Goal: Communication & Community: Ask a question

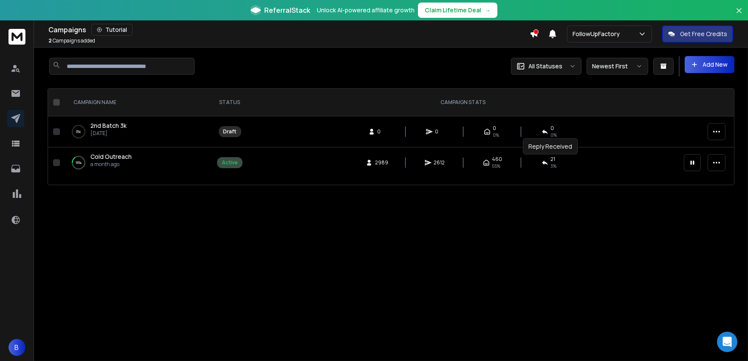
click at [552, 157] on span "21" at bounding box center [553, 159] width 5 height 7
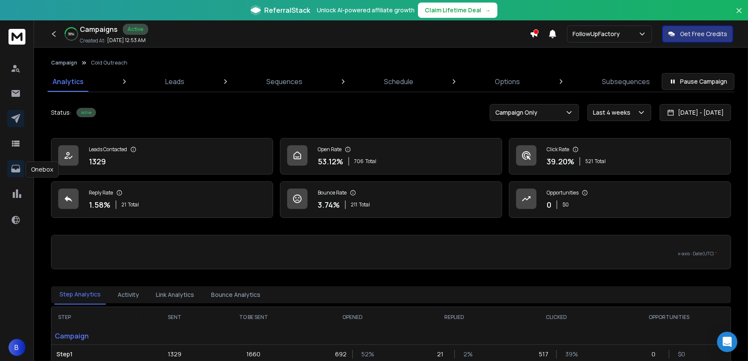
click at [14, 164] on icon at bounding box center [16, 169] width 10 height 10
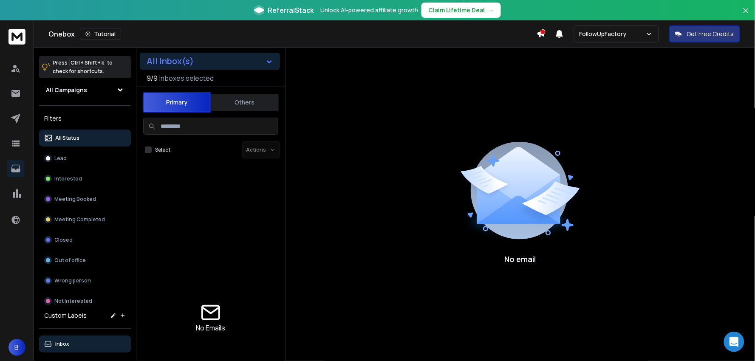
click at [263, 64] on button "All Inbox(s)" at bounding box center [210, 61] width 140 height 17
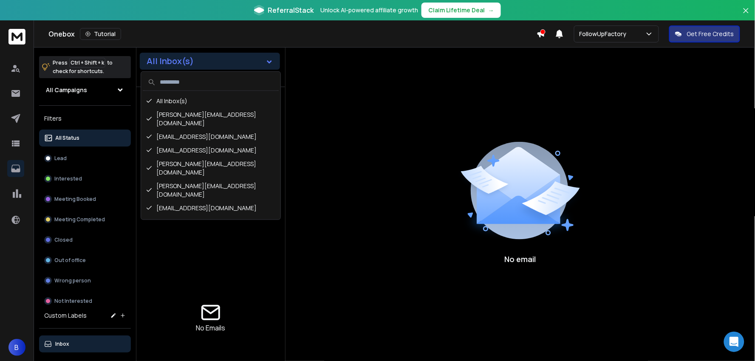
click at [229, 61] on button "All Inbox(s)" at bounding box center [210, 61] width 140 height 17
click at [215, 48] on div "All Inbox(s) 9 / 9 Inboxes selected Primary Others Select Actions No Emails" at bounding box center [210, 228] width 149 height 361
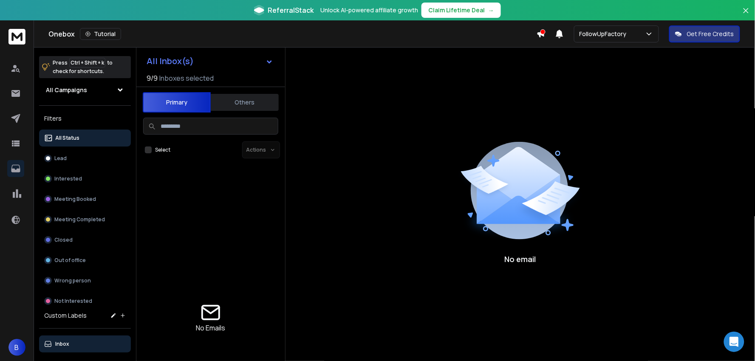
click at [243, 102] on button "Others" at bounding box center [245, 102] width 68 height 19
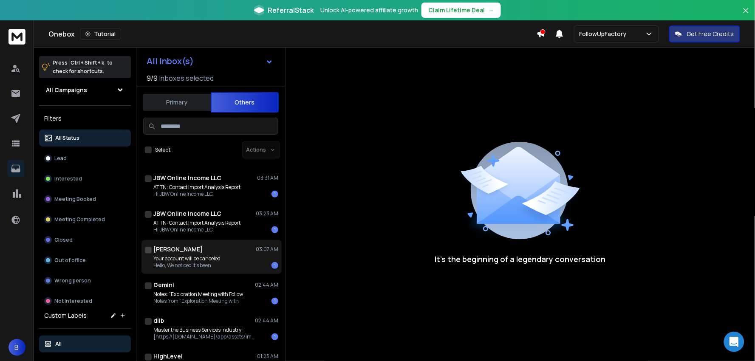
click at [206, 257] on p "Your account will be canceled" at bounding box center [186, 258] width 67 height 7
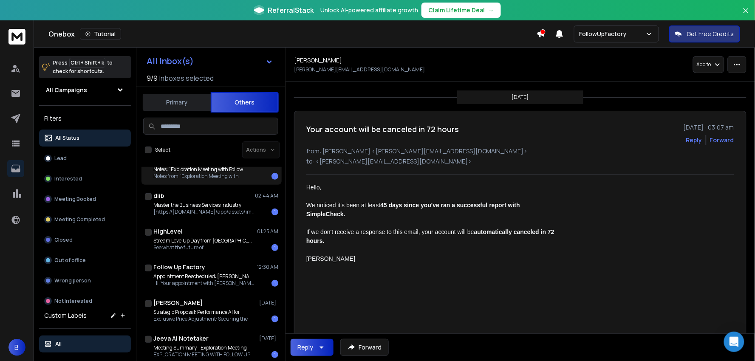
scroll to position [142, 0]
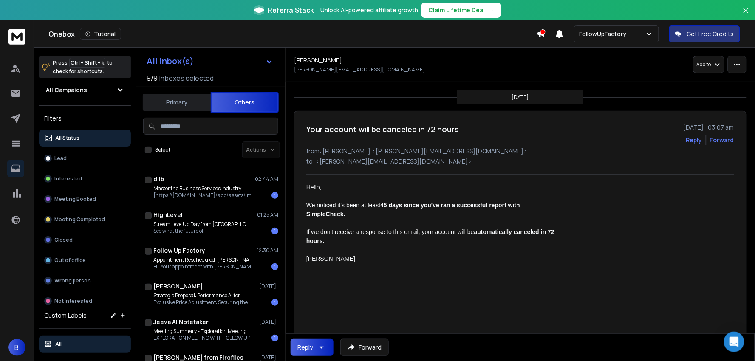
click at [190, 102] on button "Primary" at bounding box center [177, 102] width 68 height 19
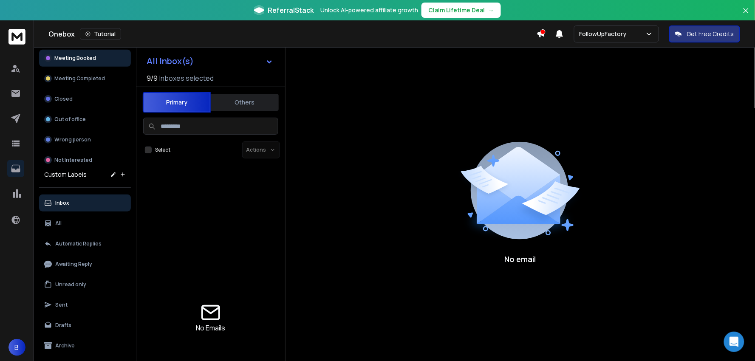
scroll to position [147, 0]
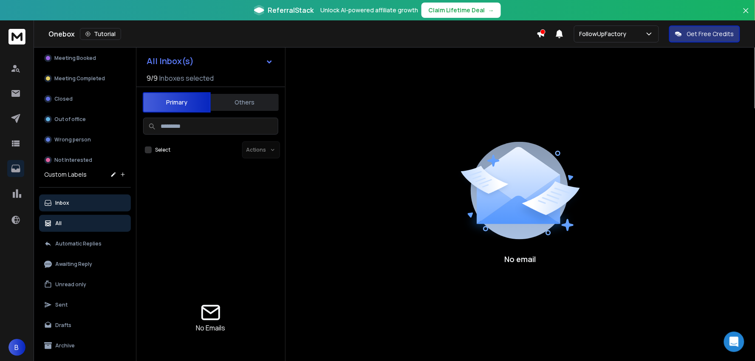
click at [82, 215] on button "All" at bounding box center [85, 223] width 92 height 17
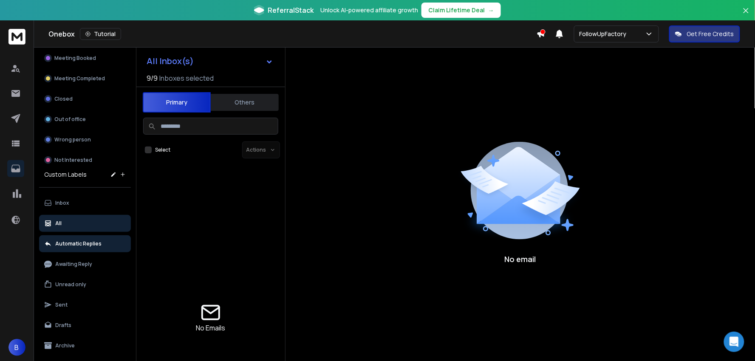
click at [86, 241] on p "Automatic Replies" at bounding box center [78, 244] width 46 height 7
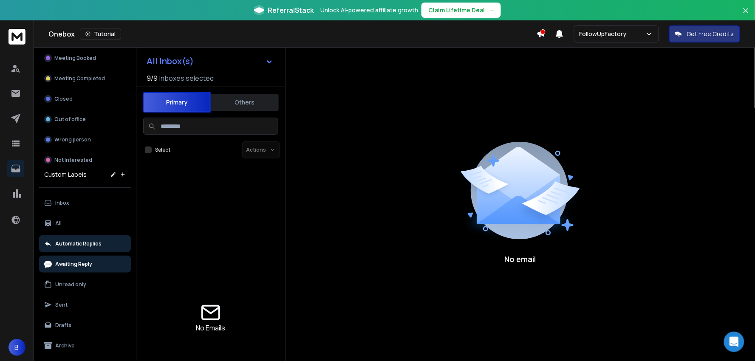
click at [88, 261] on p "Awaiting Reply" at bounding box center [73, 264] width 37 height 7
click at [86, 266] on button "Awaiting Reply" at bounding box center [85, 264] width 92 height 17
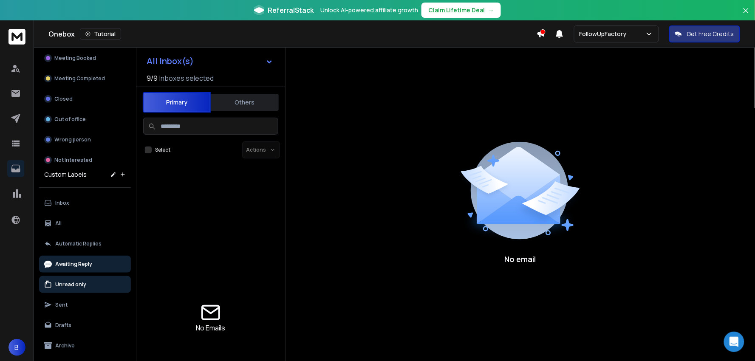
click at [82, 281] on p "Unread only" at bounding box center [70, 284] width 31 height 7
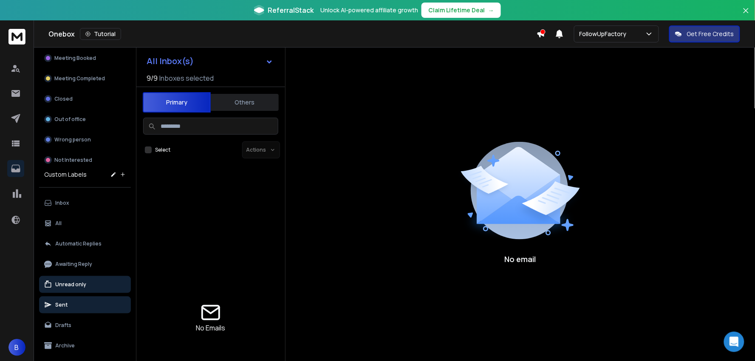
click at [71, 303] on button "Sent" at bounding box center [85, 305] width 92 height 17
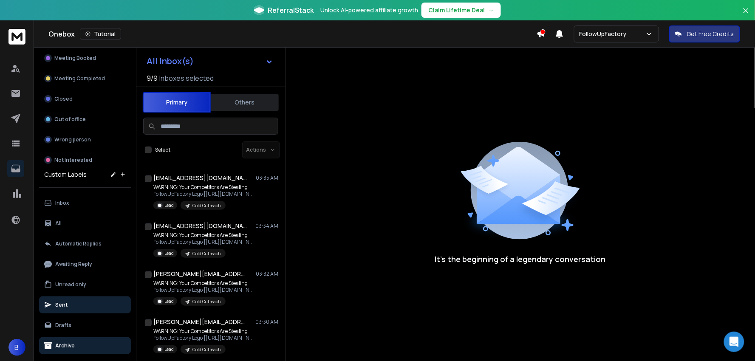
click at [80, 340] on button "Archive" at bounding box center [85, 345] width 92 height 17
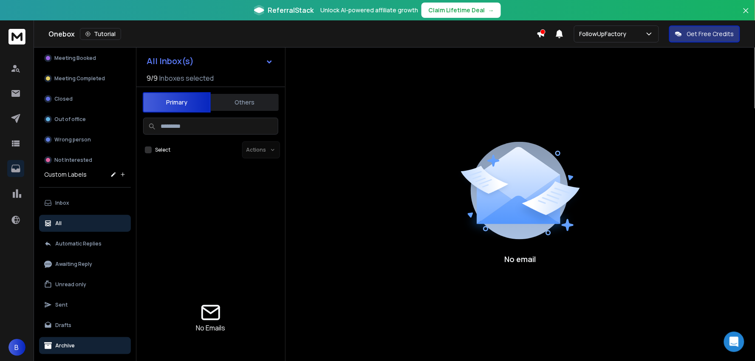
click at [96, 215] on button "All" at bounding box center [85, 223] width 92 height 17
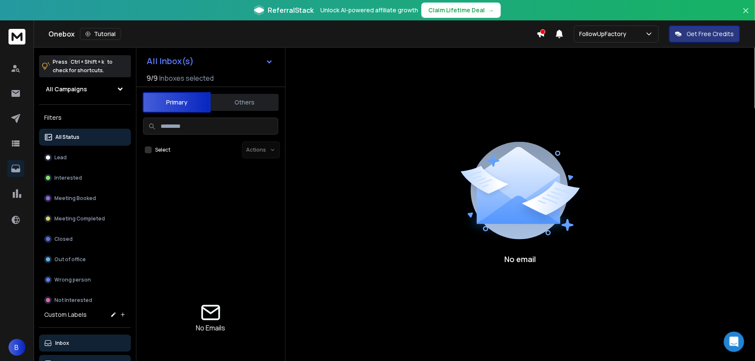
scroll to position [0, 0]
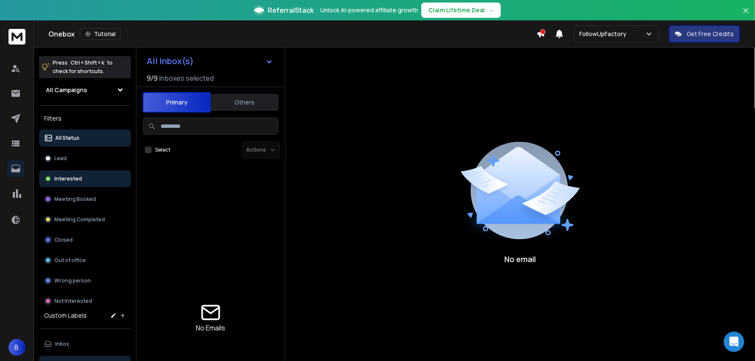
click at [88, 177] on button "Interested" at bounding box center [85, 178] width 92 height 17
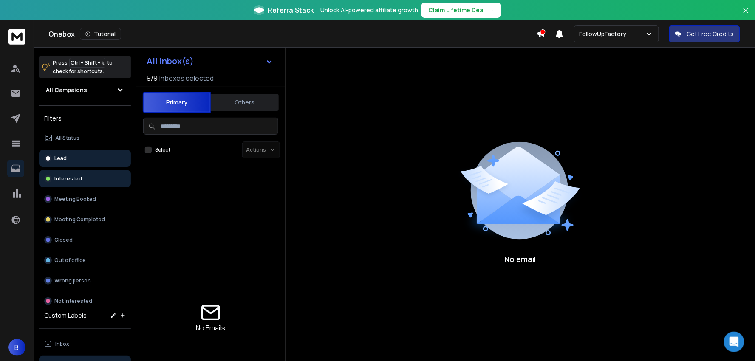
click at [83, 161] on button "Lead" at bounding box center [85, 158] width 92 height 17
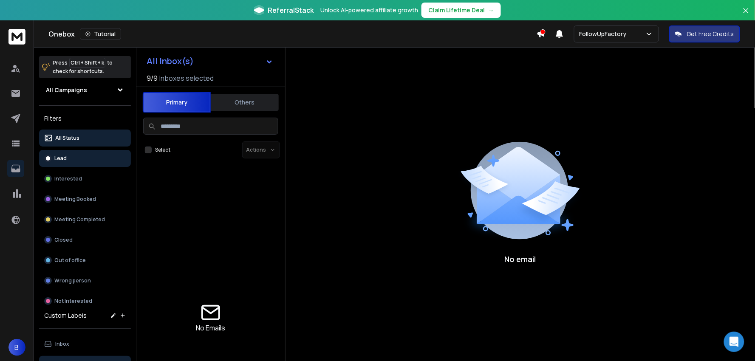
click at [88, 134] on button "All Status" at bounding box center [85, 138] width 92 height 17
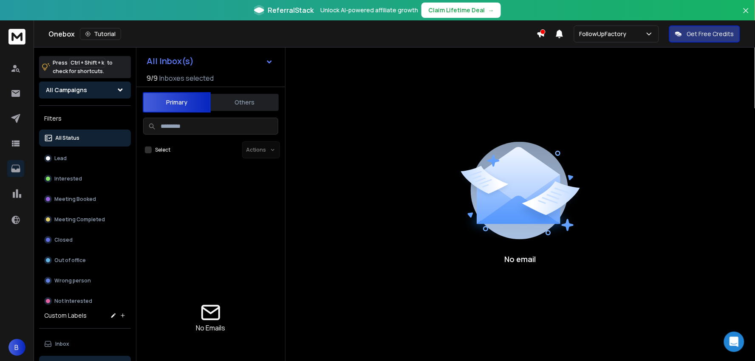
click at [99, 91] on button "All Campaigns" at bounding box center [85, 90] width 92 height 17
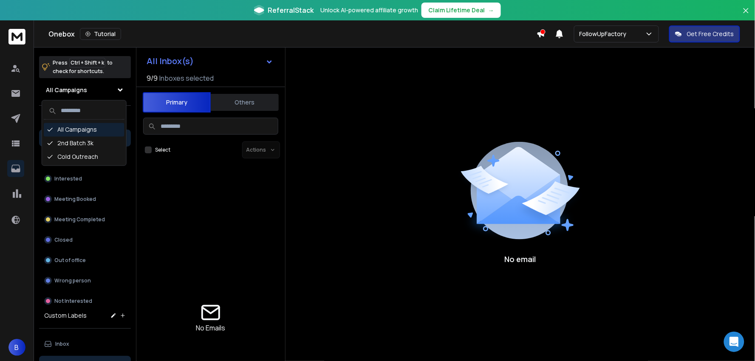
click at [72, 123] on div "All Campaigns" at bounding box center [84, 130] width 81 height 14
click at [66, 158] on div "Cold Outreach" at bounding box center [84, 157] width 81 height 14
click at [157, 186] on div "No Emails" at bounding box center [211, 300] width 142 height 267
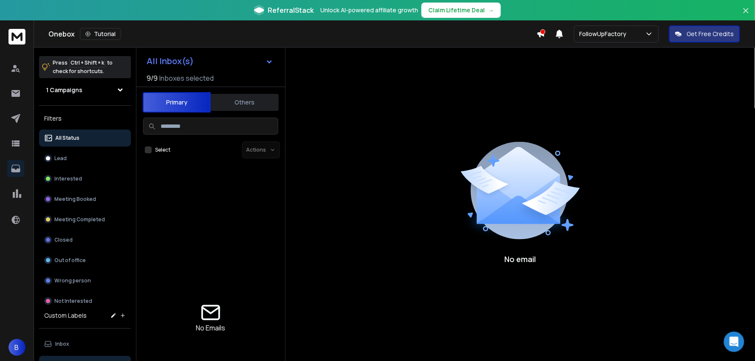
click at [99, 61] on span "Ctrl + Shift + k" at bounding box center [87, 63] width 36 height 10
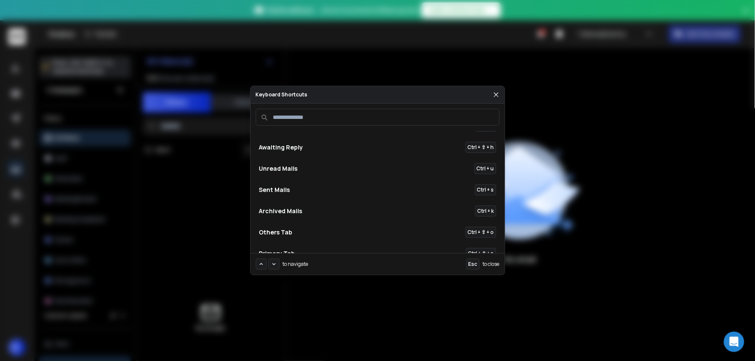
scroll to position [47, 0]
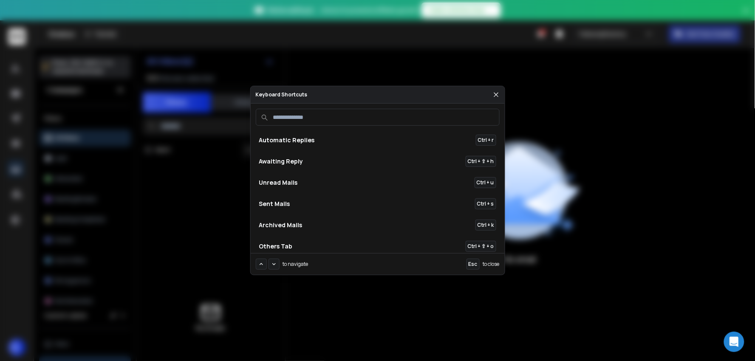
click at [496, 96] on icon at bounding box center [496, 94] width 7 height 7
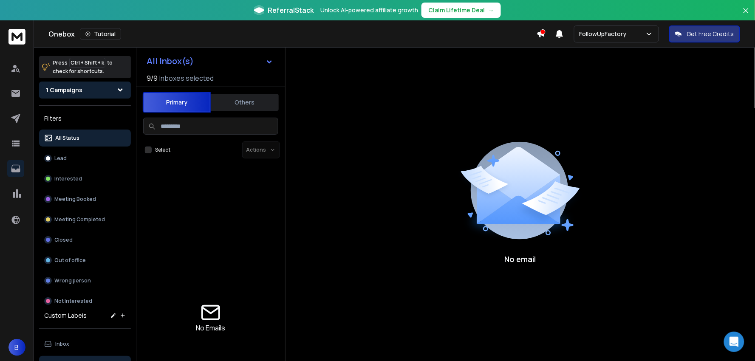
click at [88, 92] on button "1 Campaigns" at bounding box center [85, 90] width 92 height 17
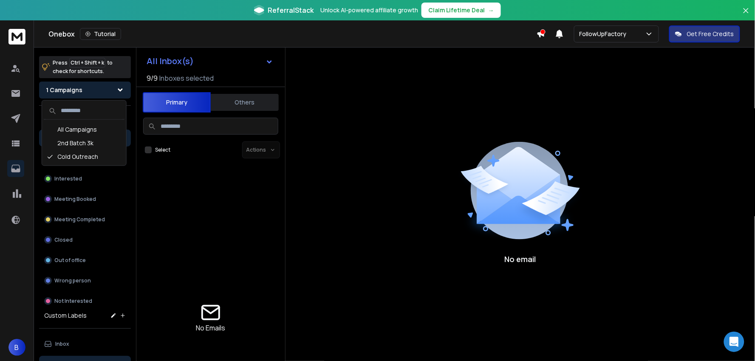
click at [88, 92] on button "1 Campaigns" at bounding box center [85, 90] width 92 height 17
click at [110, 62] on p "Press Ctrl + Shift + k to check for shortcuts." at bounding box center [83, 67] width 60 height 17
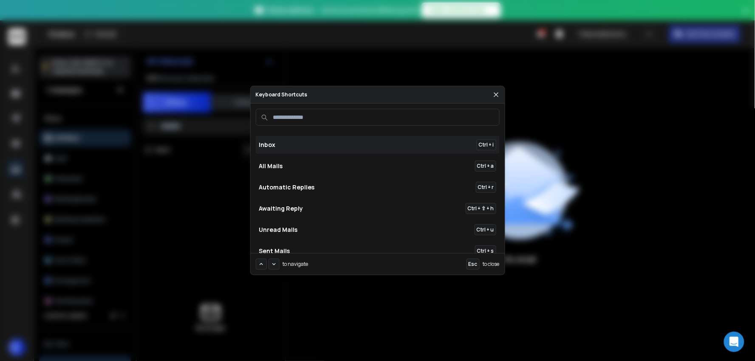
click at [494, 92] on icon at bounding box center [496, 94] width 7 height 7
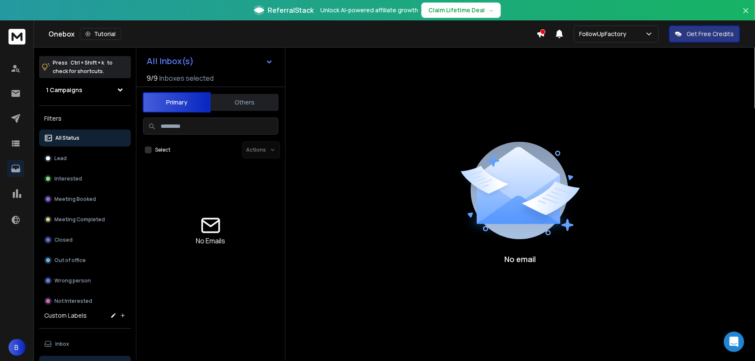
scroll to position [88, 0]
click at [564, 34] on icon at bounding box center [560, 33] width 8 height 8
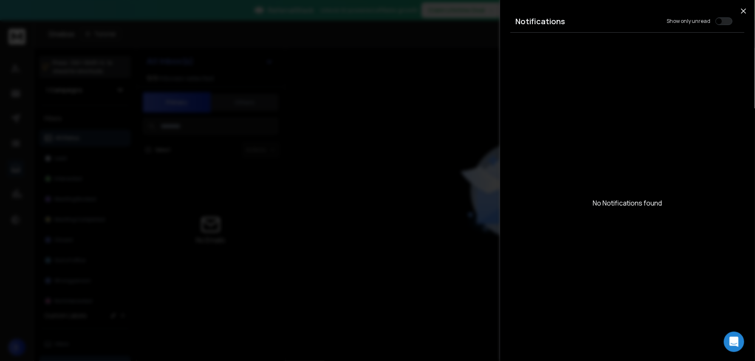
click at [743, 11] on icon "button" at bounding box center [744, 11] width 4 height 4
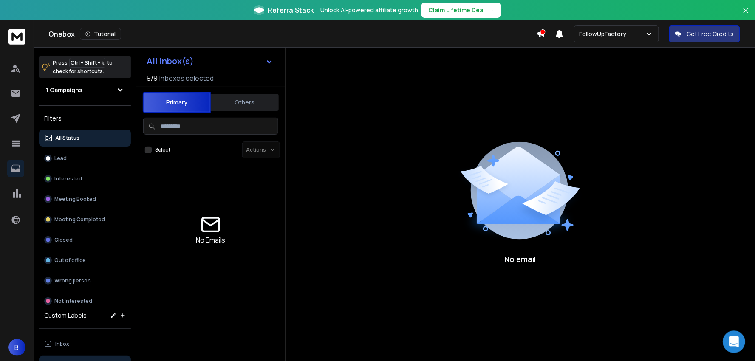
click at [740, 338] on div "Open Intercom Messenger" at bounding box center [734, 342] width 23 height 23
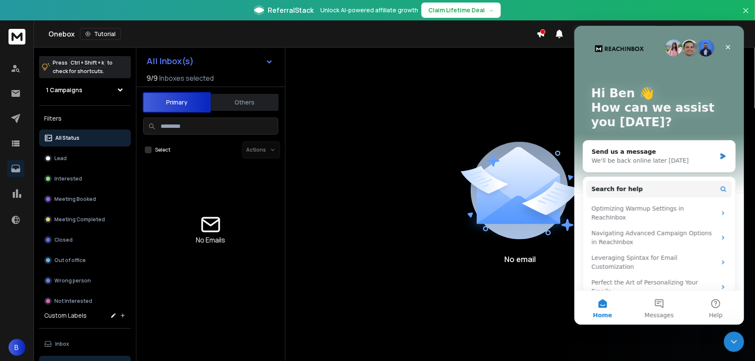
scroll to position [0, 0]
click at [658, 150] on div "Send us a message" at bounding box center [654, 151] width 125 height 9
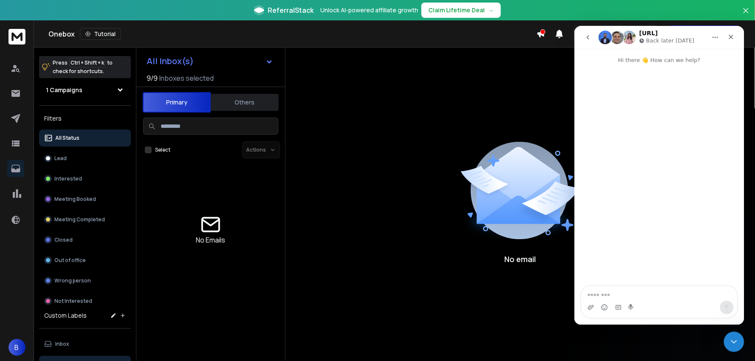
click at [645, 286] on textarea "Message…" at bounding box center [659, 293] width 156 height 14
type textarea "**"
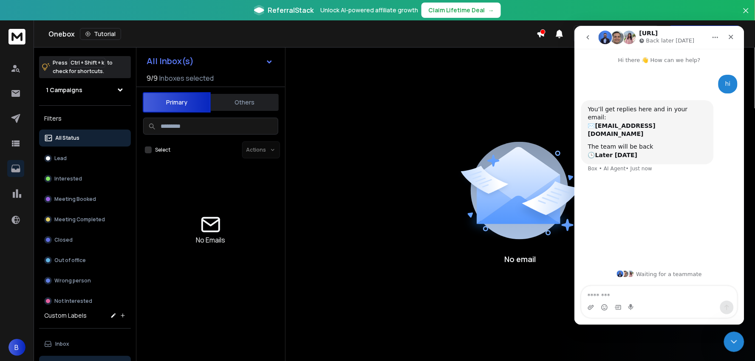
click at [648, 39] on p "Back later [DATE]" at bounding box center [670, 40] width 48 height 8
click at [683, 39] on p "Back later [DATE]" at bounding box center [670, 40] width 48 height 8
click at [669, 40] on p "Back later [DATE]" at bounding box center [670, 40] width 48 height 8
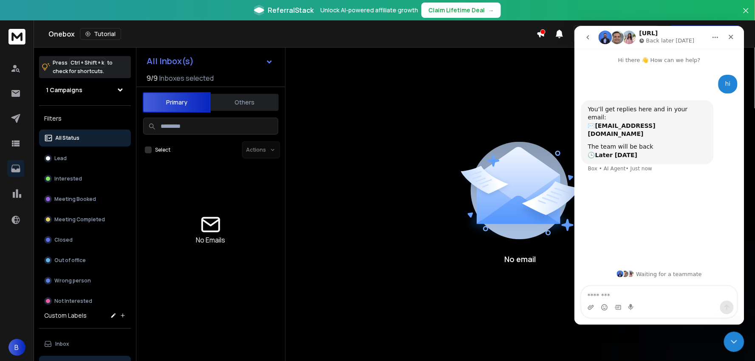
click at [665, 40] on p "Back later [DATE]" at bounding box center [670, 40] width 48 height 8
click at [617, 36] on img "Intercom messenger" at bounding box center [617, 37] width 14 height 14
click at [626, 292] on textarea "Message…" at bounding box center [659, 293] width 156 height 14
type textarea "**********"
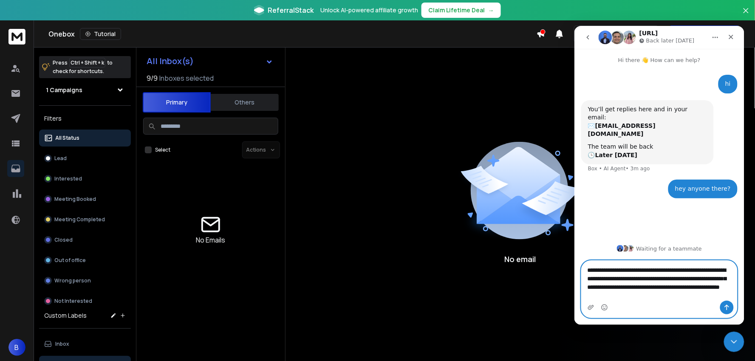
type textarea "**********"
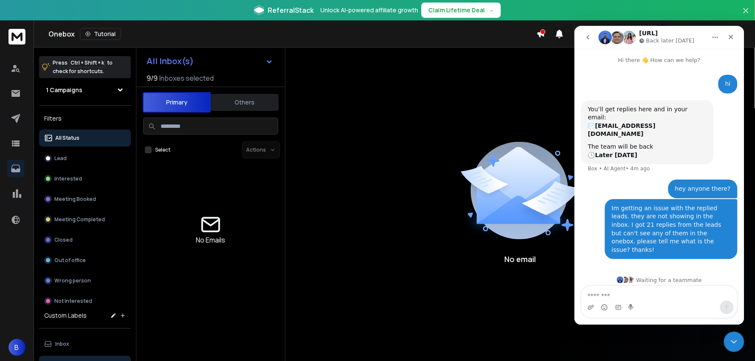
click at [660, 43] on p "Back later [DATE]" at bounding box center [670, 40] width 48 height 8
click at [657, 40] on p "Back later [DATE]" at bounding box center [670, 40] width 48 height 8
click at [712, 34] on icon "Home" at bounding box center [715, 37] width 7 height 7
click at [474, 117] on div "No email" at bounding box center [521, 201] width 470 height 307
click at [723, 335] on div "Close Intercom Messenger" at bounding box center [732, 341] width 20 height 20
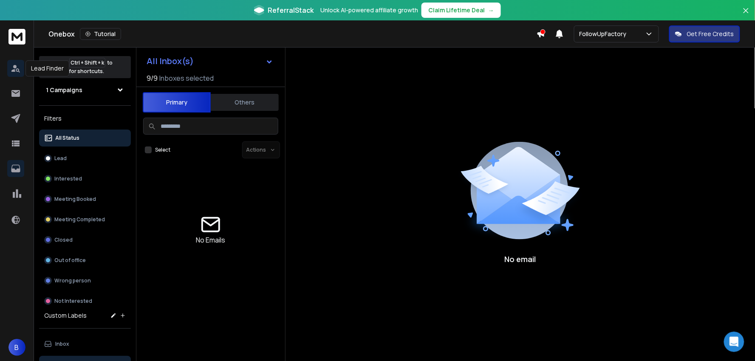
click at [11, 68] on icon at bounding box center [16, 68] width 10 height 10
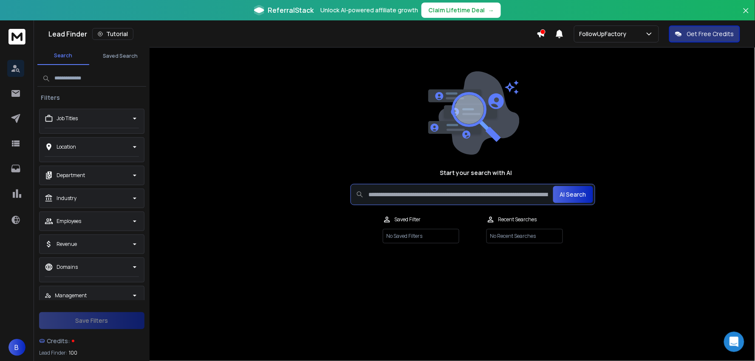
click at [84, 177] on p "Department" at bounding box center [71, 175] width 28 height 7
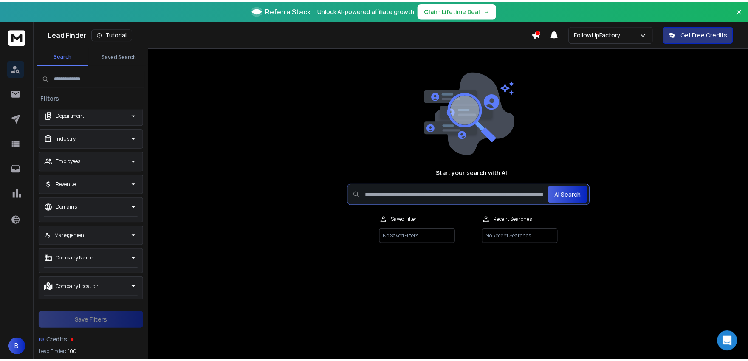
scroll to position [63, 0]
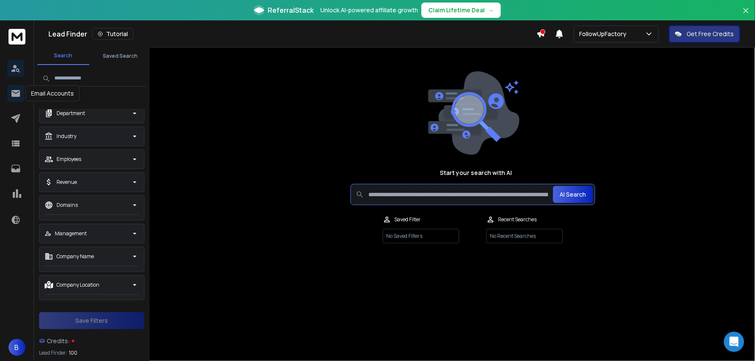
click at [19, 88] on icon at bounding box center [16, 93] width 10 height 10
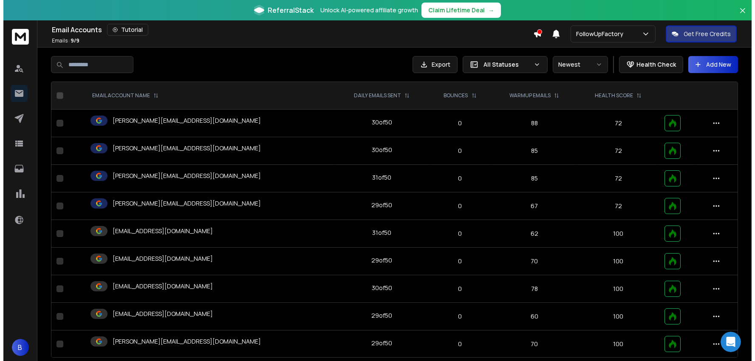
scroll to position [7, 0]
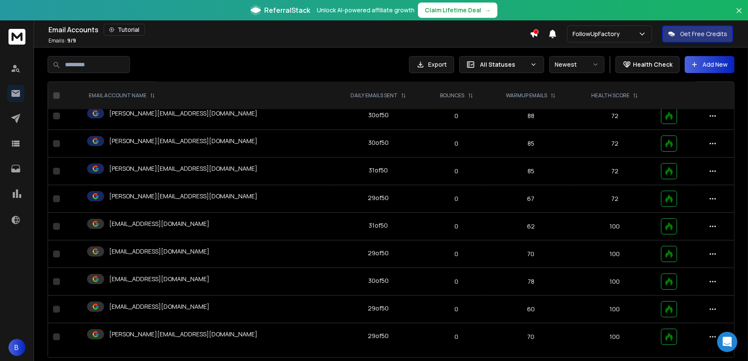
click at [709, 336] on icon at bounding box center [713, 337] width 8 height 8
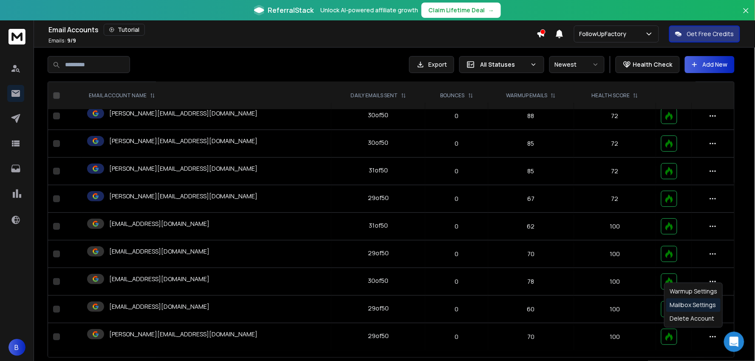
click at [695, 304] on div "Mailbox Settings" at bounding box center [693, 306] width 54 height 14
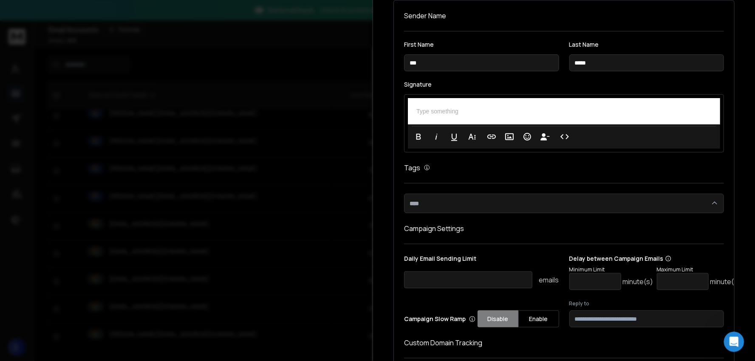
scroll to position [0, 0]
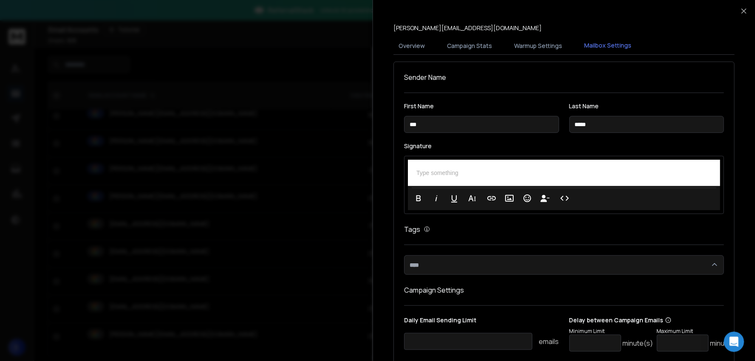
click at [481, 46] on button "Campaign Stats" at bounding box center [469, 46] width 55 height 19
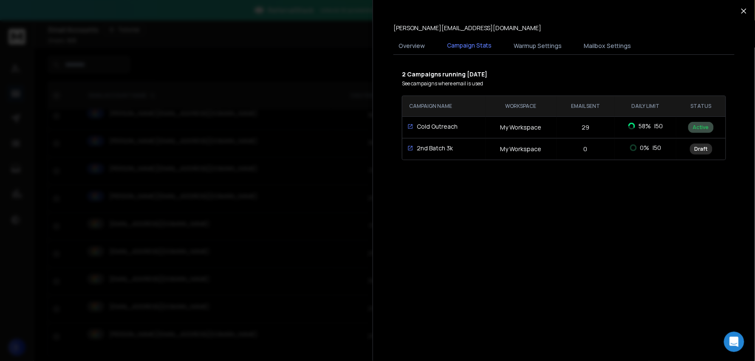
click at [744, 10] on icon "button" at bounding box center [744, 11] width 8 height 8
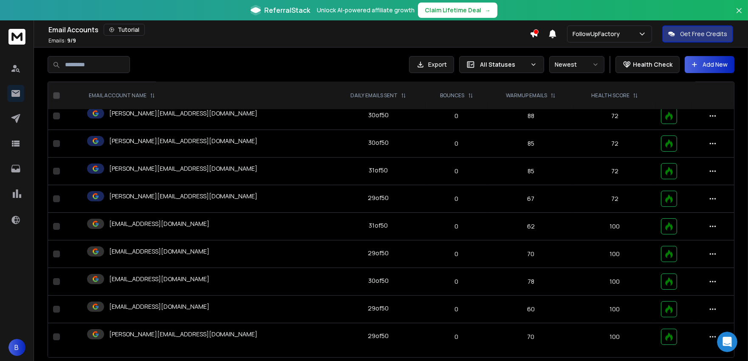
click at [709, 278] on button at bounding box center [713, 282] width 32 height 14
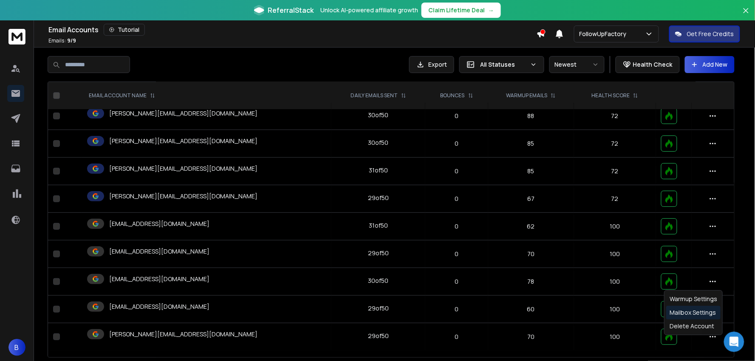
click at [698, 311] on div "Mailbox Settings" at bounding box center [693, 313] width 54 height 14
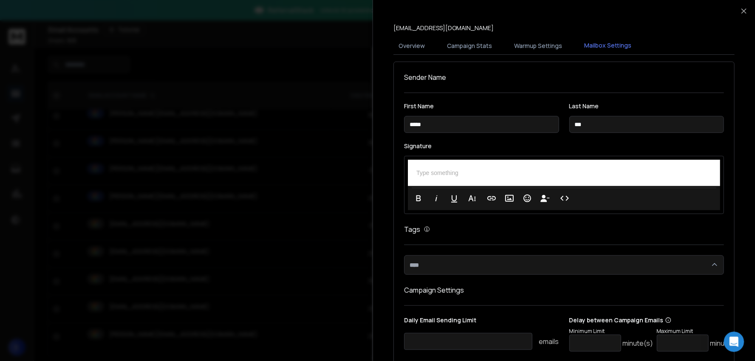
click at [477, 45] on button "Campaign Stats" at bounding box center [469, 46] width 55 height 19
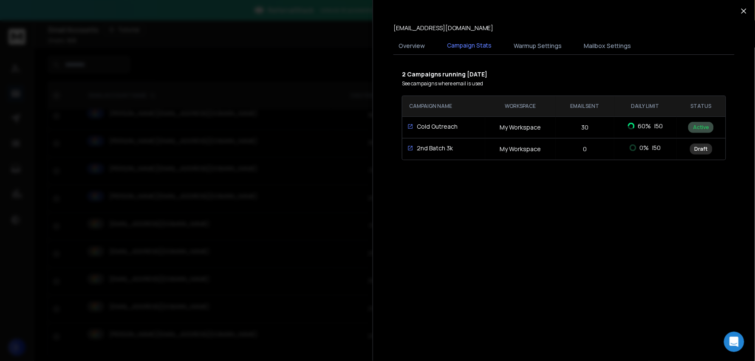
click at [742, 12] on icon "button" at bounding box center [744, 11] width 4 height 4
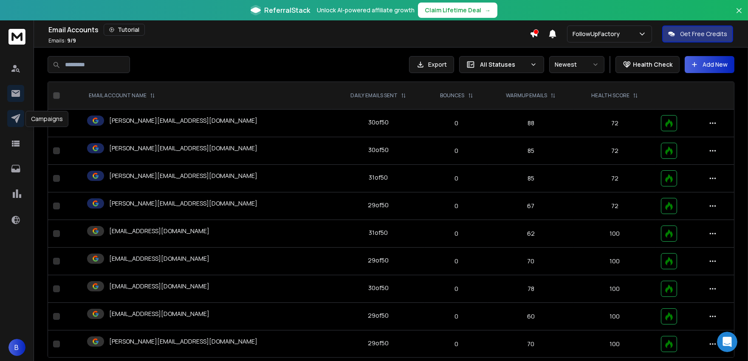
click at [12, 118] on icon at bounding box center [15, 118] width 9 height 9
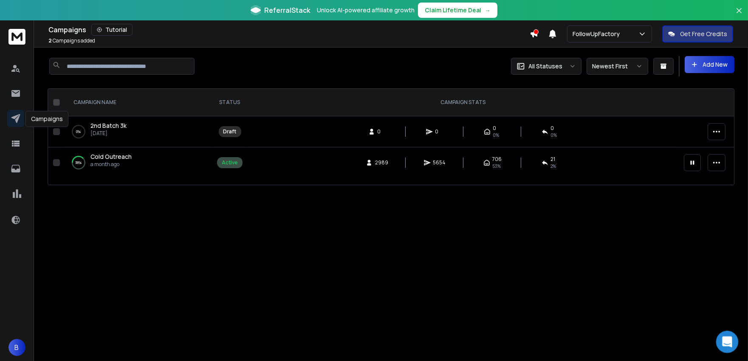
click at [725, 339] on icon "Open Intercom Messenger" at bounding box center [726, 341] width 14 height 14
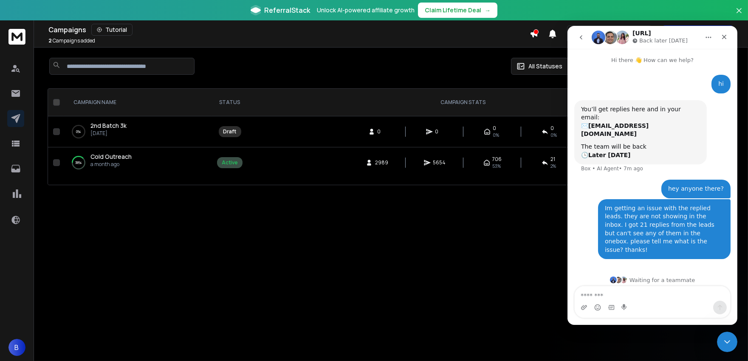
click at [660, 303] on div "Intercom messenger" at bounding box center [653, 308] width 156 height 14
click at [615, 295] on textarea "Message…" at bounding box center [653, 293] width 156 height 14
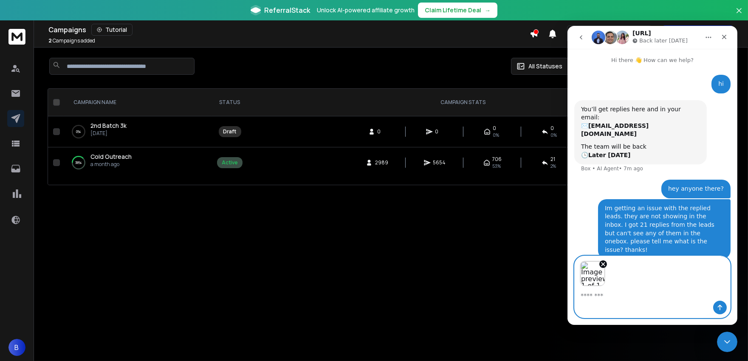
scroll to position [11, 0]
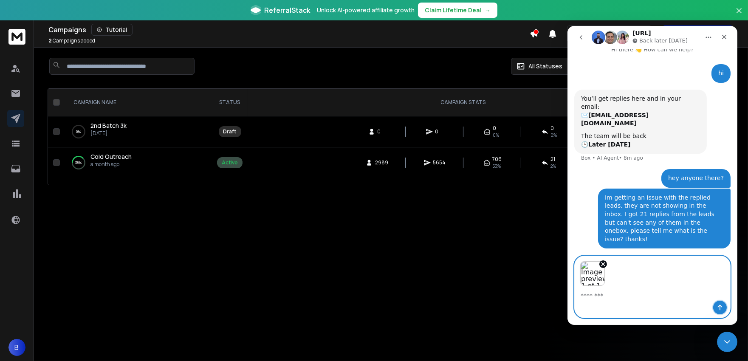
click at [720, 309] on icon "Send a message…" at bounding box center [719, 307] width 7 height 7
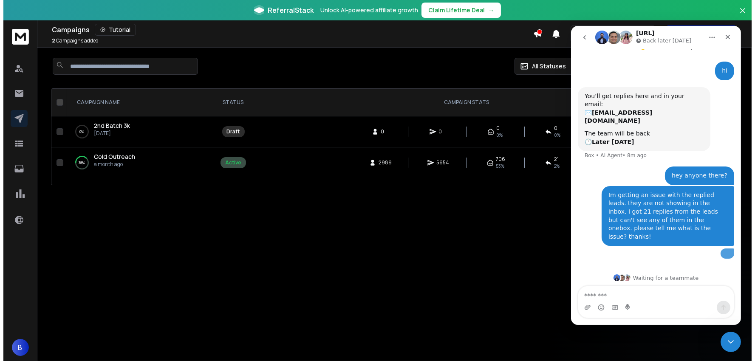
scroll to position [14, 0]
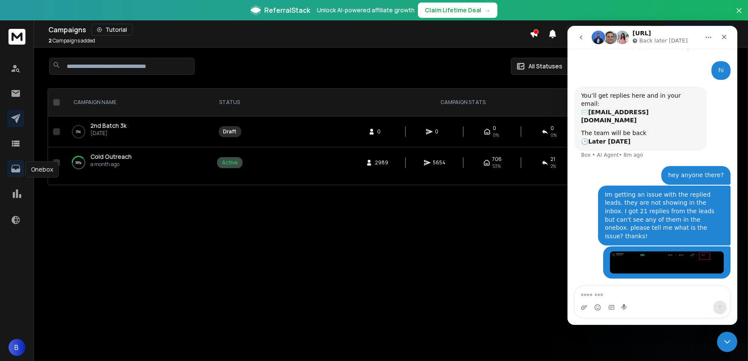
click at [16, 173] on icon at bounding box center [15, 169] width 9 height 8
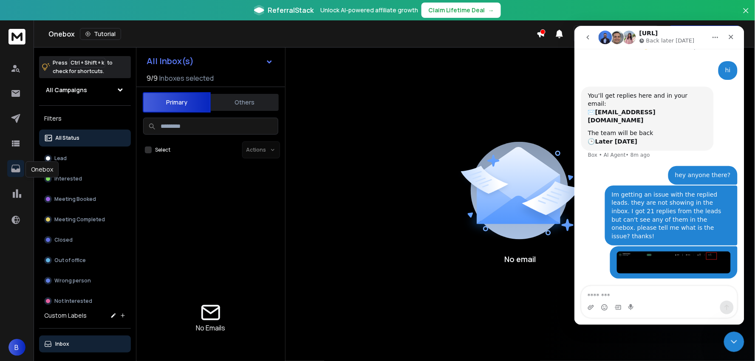
click at [628, 299] on textarea "Message…" at bounding box center [659, 293] width 156 height 14
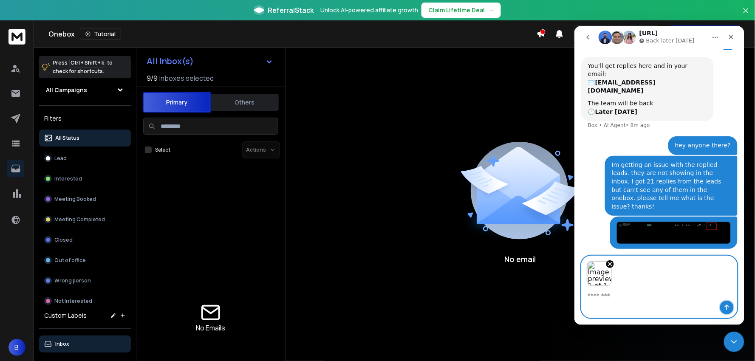
click at [724, 307] on icon "Send a message…" at bounding box center [726, 307] width 7 height 7
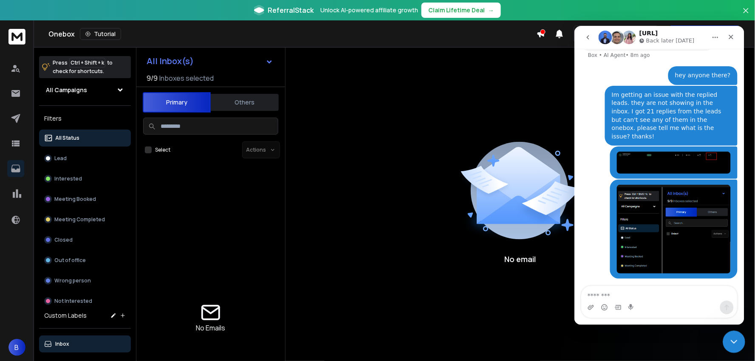
click at [739, 334] on div "Close Intercom Messenger" at bounding box center [732, 341] width 20 height 20
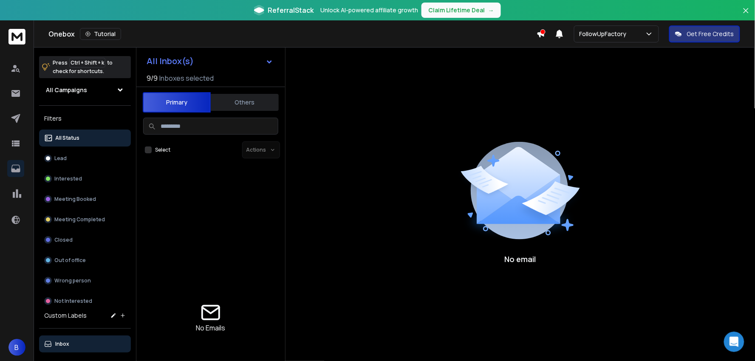
click at [446, 11] on button "Claim Lifetime Deal →" at bounding box center [461, 10] width 79 height 15
click at [737, 337] on div "Open Intercom Messenger" at bounding box center [733, 341] width 28 height 28
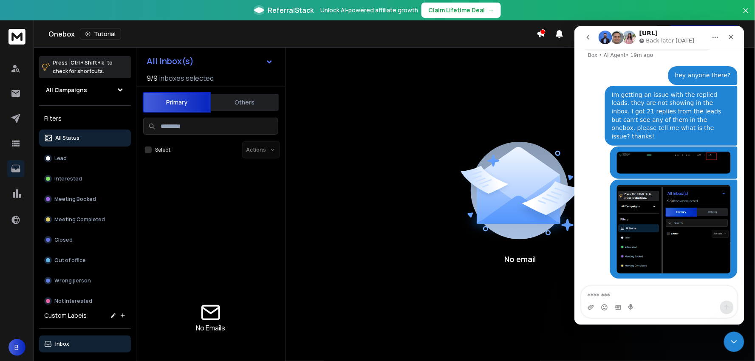
click at [748, 7] on icon "Close banner" at bounding box center [746, 11] width 8 height 8
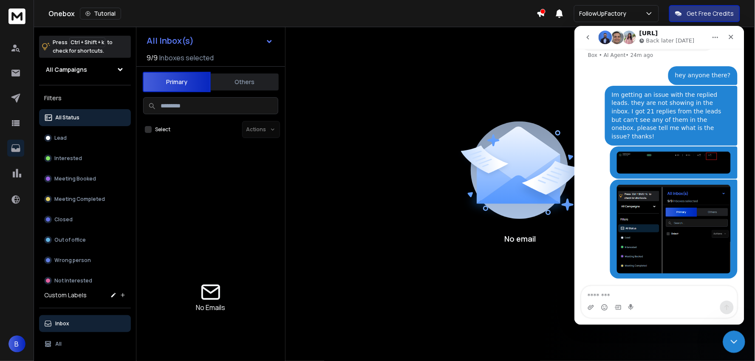
click at [730, 338] on icon "Close Intercom Messenger" at bounding box center [733, 341] width 10 height 10
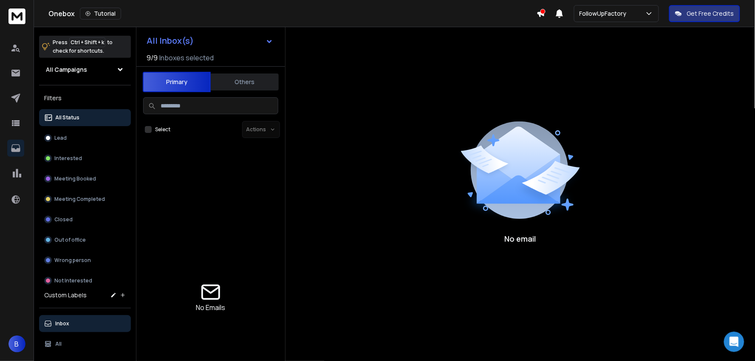
click at [550, 226] on div "No email" at bounding box center [521, 180] width 470 height 307
